Goal: Task Accomplishment & Management: Use online tool/utility

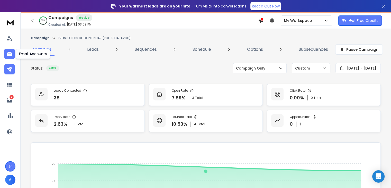
click at [12, 53] on icon at bounding box center [9, 54] width 5 height 4
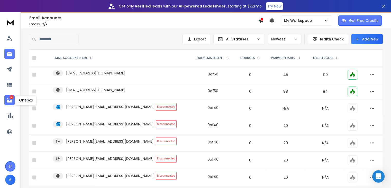
click at [8, 103] on link "9" at bounding box center [9, 100] width 10 height 10
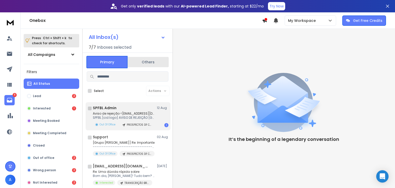
click at [135, 111] on p "Aviso de rejeição <contato@remarmoresegranitos.com.br>" at bounding box center [124, 113] width 62 height 4
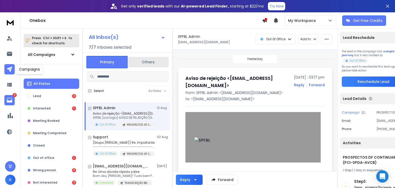
click at [12, 71] on icon at bounding box center [9, 69] width 6 height 6
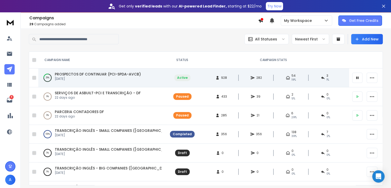
click at [113, 75] on span "PROSPECTOS DF CONTINUAR (PCI-SPDA-AVCB)" at bounding box center [98, 73] width 86 height 5
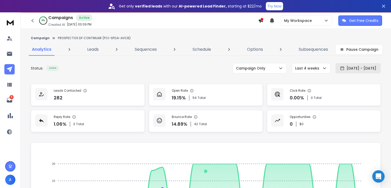
click at [363, 68] on button "15 Jul 2025 - 13 Aug 2025" at bounding box center [357, 68] width 45 height 10
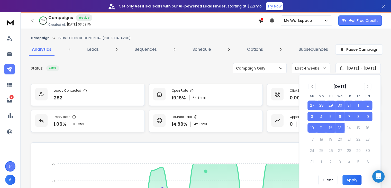
click at [340, 126] on button "13" at bounding box center [339, 127] width 9 height 9
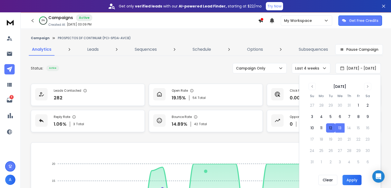
click at [332, 127] on button "12" at bounding box center [330, 127] width 9 height 9
click at [348, 179] on button "Apply" at bounding box center [351, 179] width 19 height 10
